Goal: Task Accomplishment & Management: Manage account settings

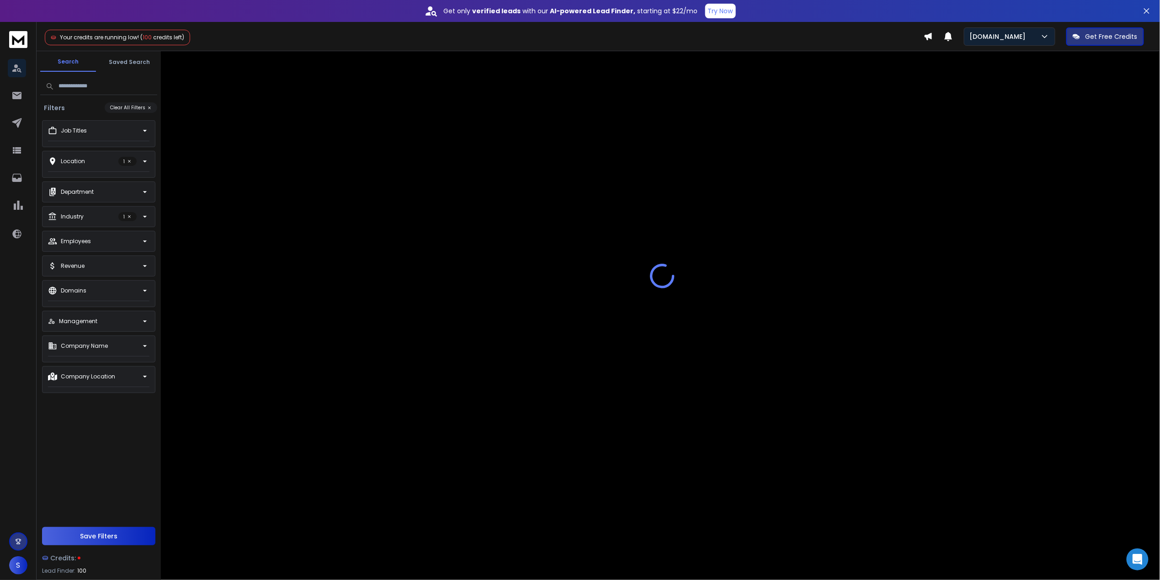
click at [1001, 37] on p "[DOMAIN_NAME]" at bounding box center [999, 36] width 60 height 9
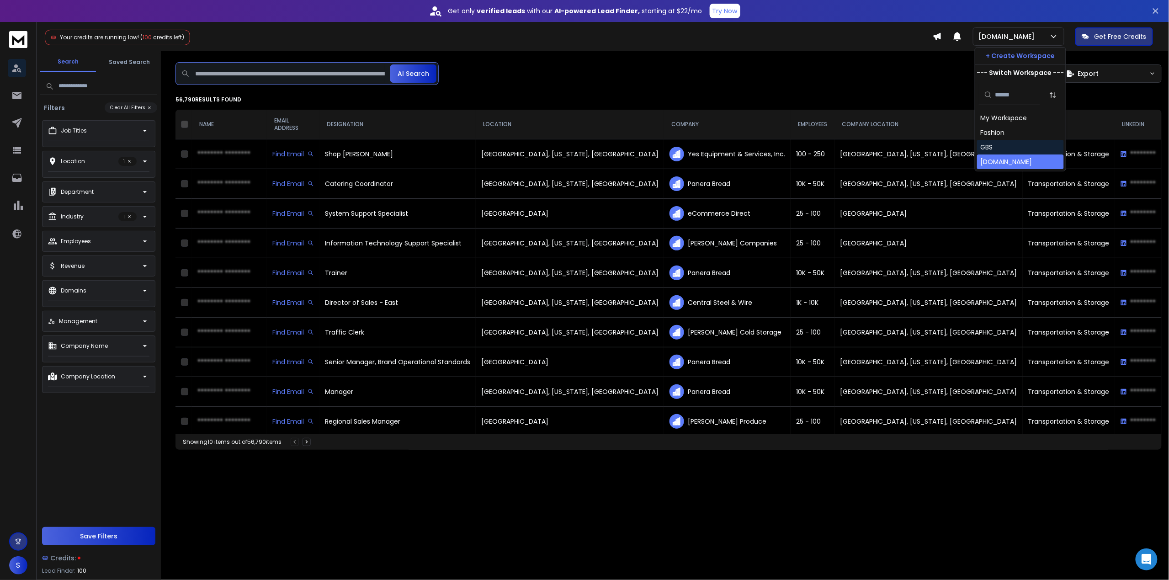
click at [1022, 147] on div "GBS" at bounding box center [1020, 147] width 87 height 15
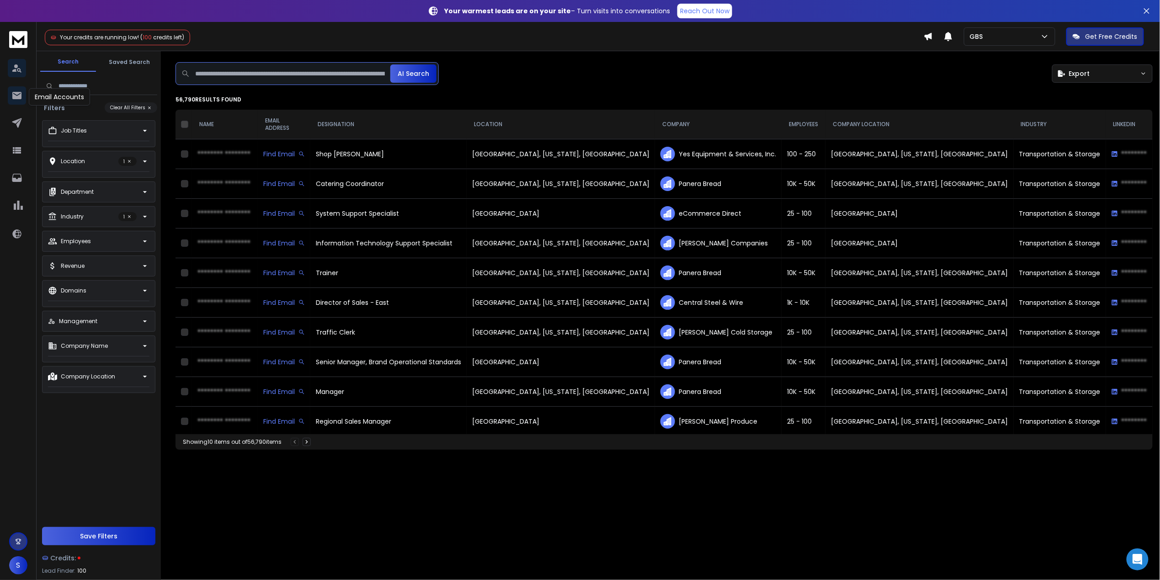
click at [17, 97] on icon at bounding box center [16, 95] width 11 height 11
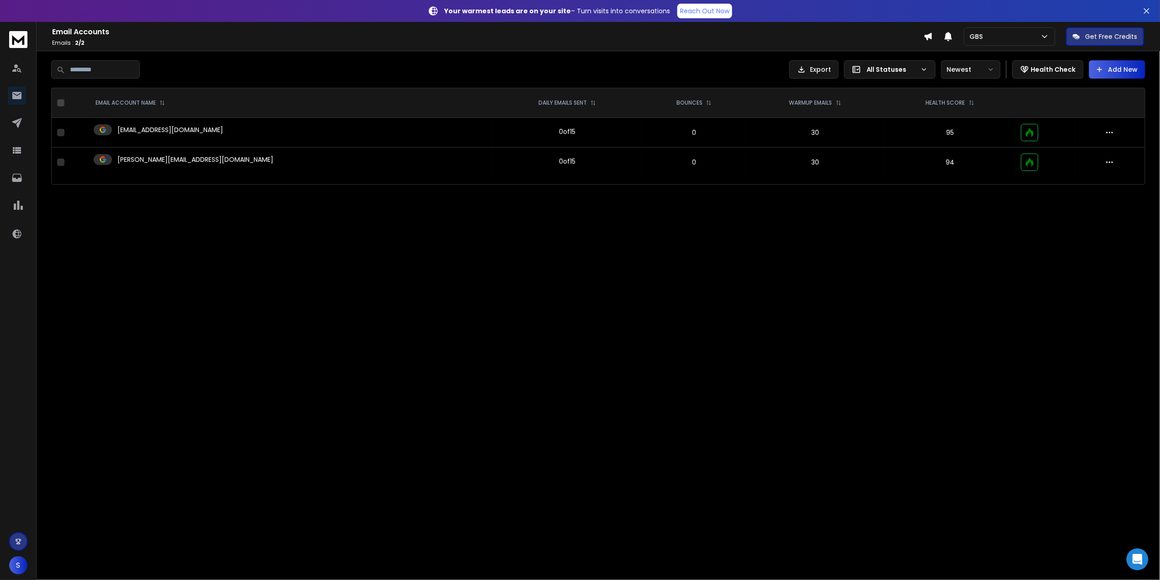
click at [920, 131] on td "95" at bounding box center [949, 133] width 131 height 30
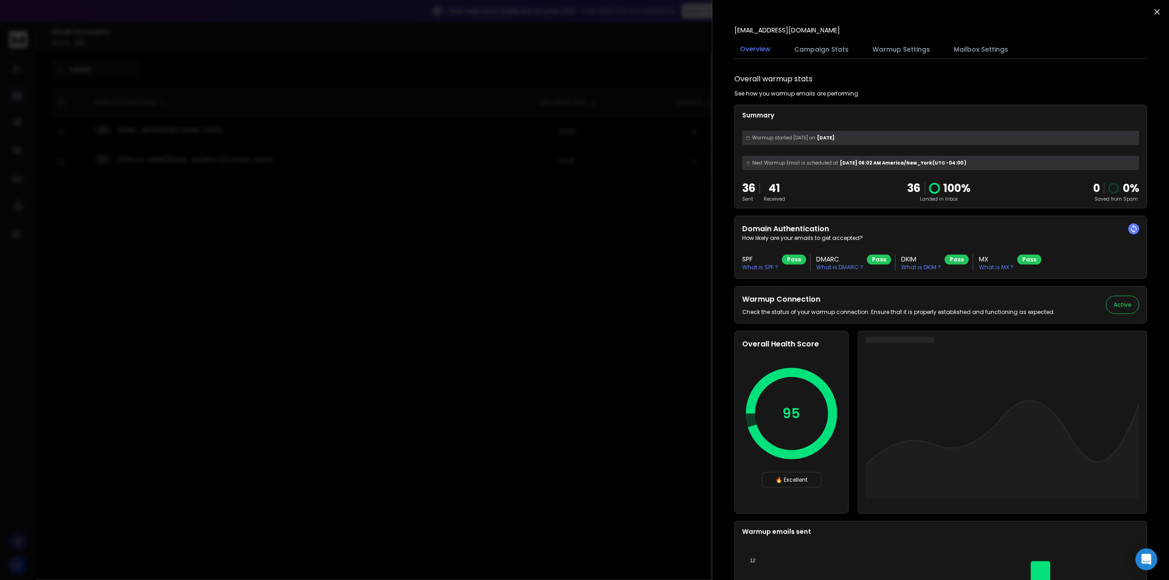
click at [1154, 10] on icon "button" at bounding box center [1156, 11] width 9 height 9
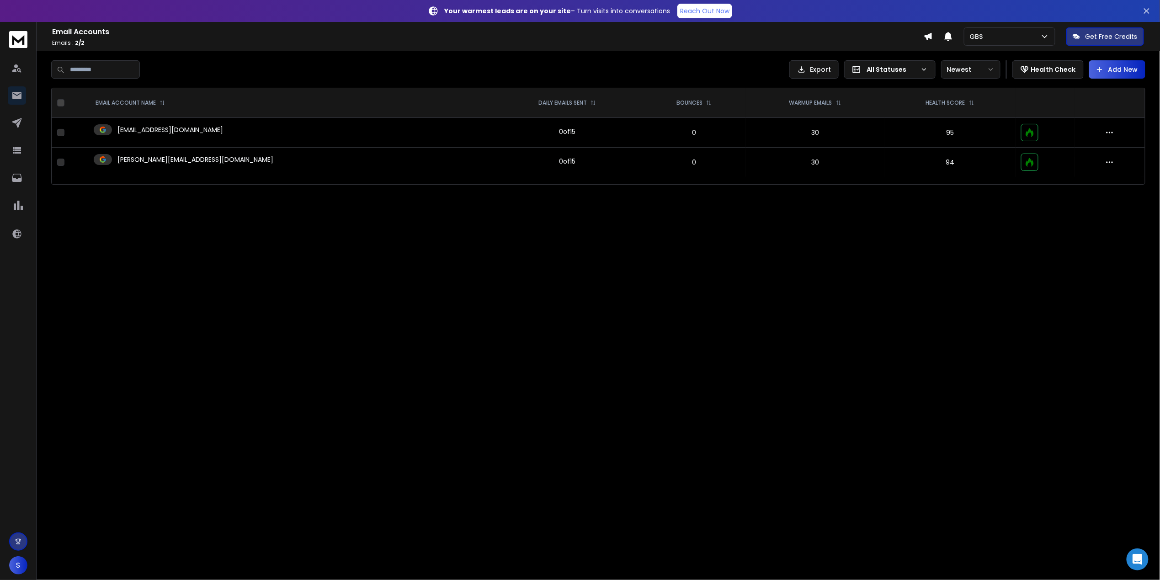
click at [922, 160] on td "94" at bounding box center [949, 163] width 131 height 30
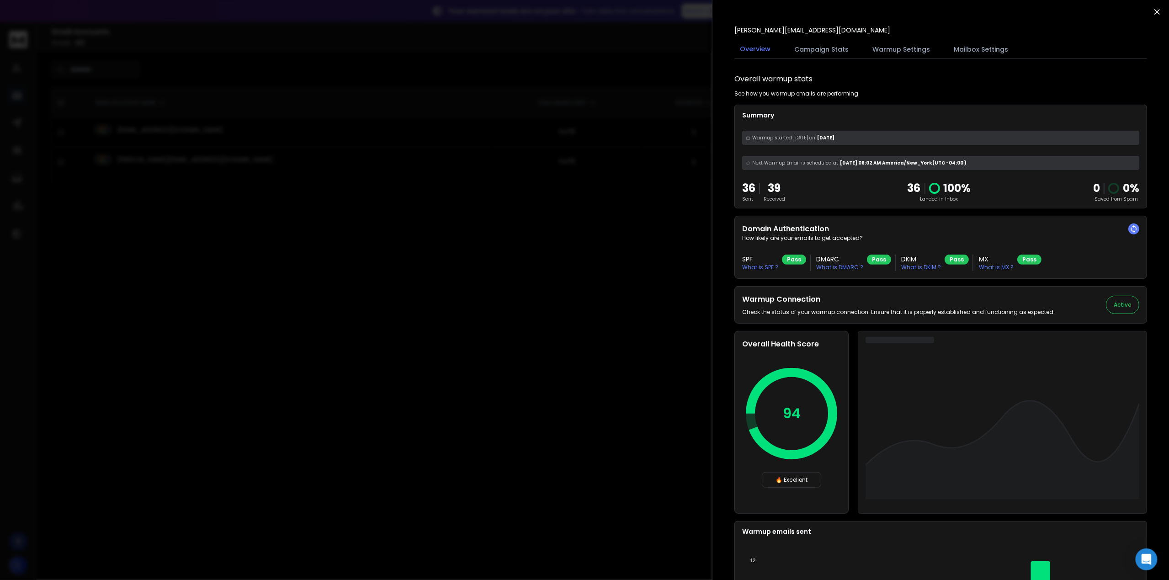
click at [1155, 13] on icon "button" at bounding box center [1156, 11] width 9 height 9
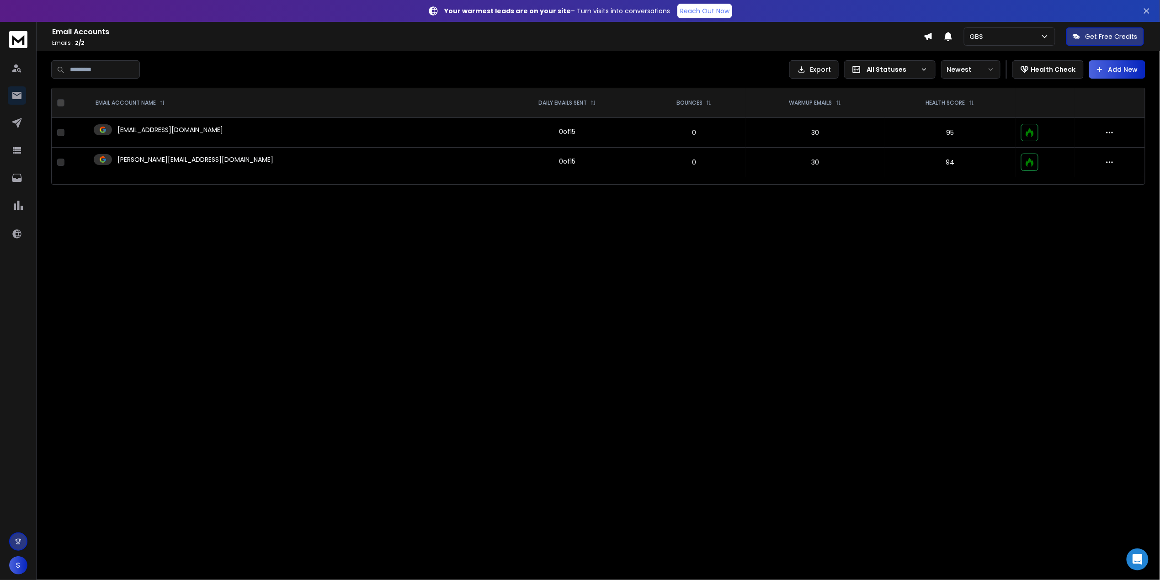
click at [666, 185] on div "Export All Statuses Newest Health Check Add New EMAIL ACCOUNT NAME DAILY EMAILS…" at bounding box center [598, 122] width 1094 height 124
